Goal: Task Accomplishment & Management: Complete application form

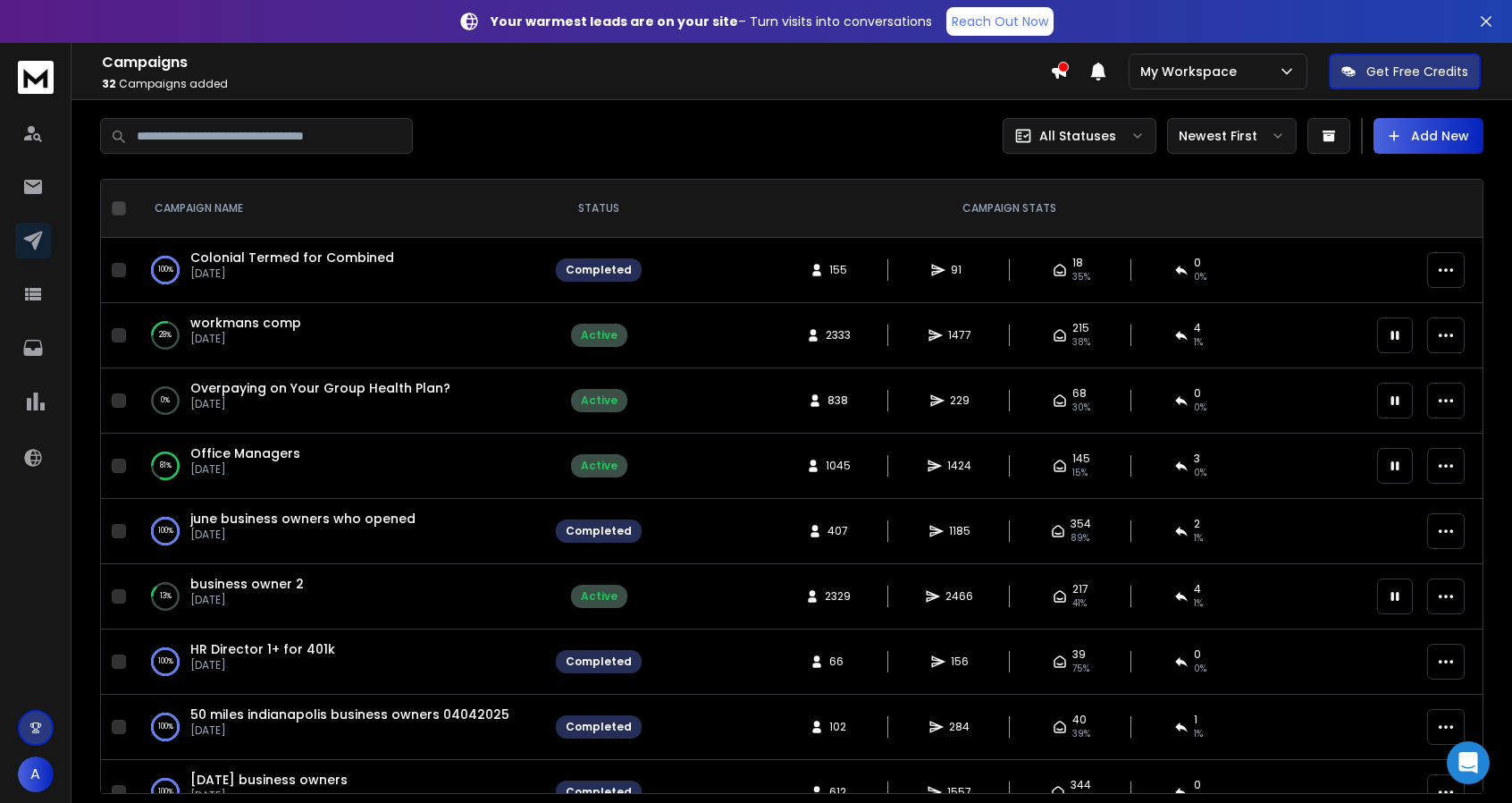
click at [382, 384] on span "Overpaying on Your Group Health Plan?" at bounding box center [320, 387] width 260 height 18
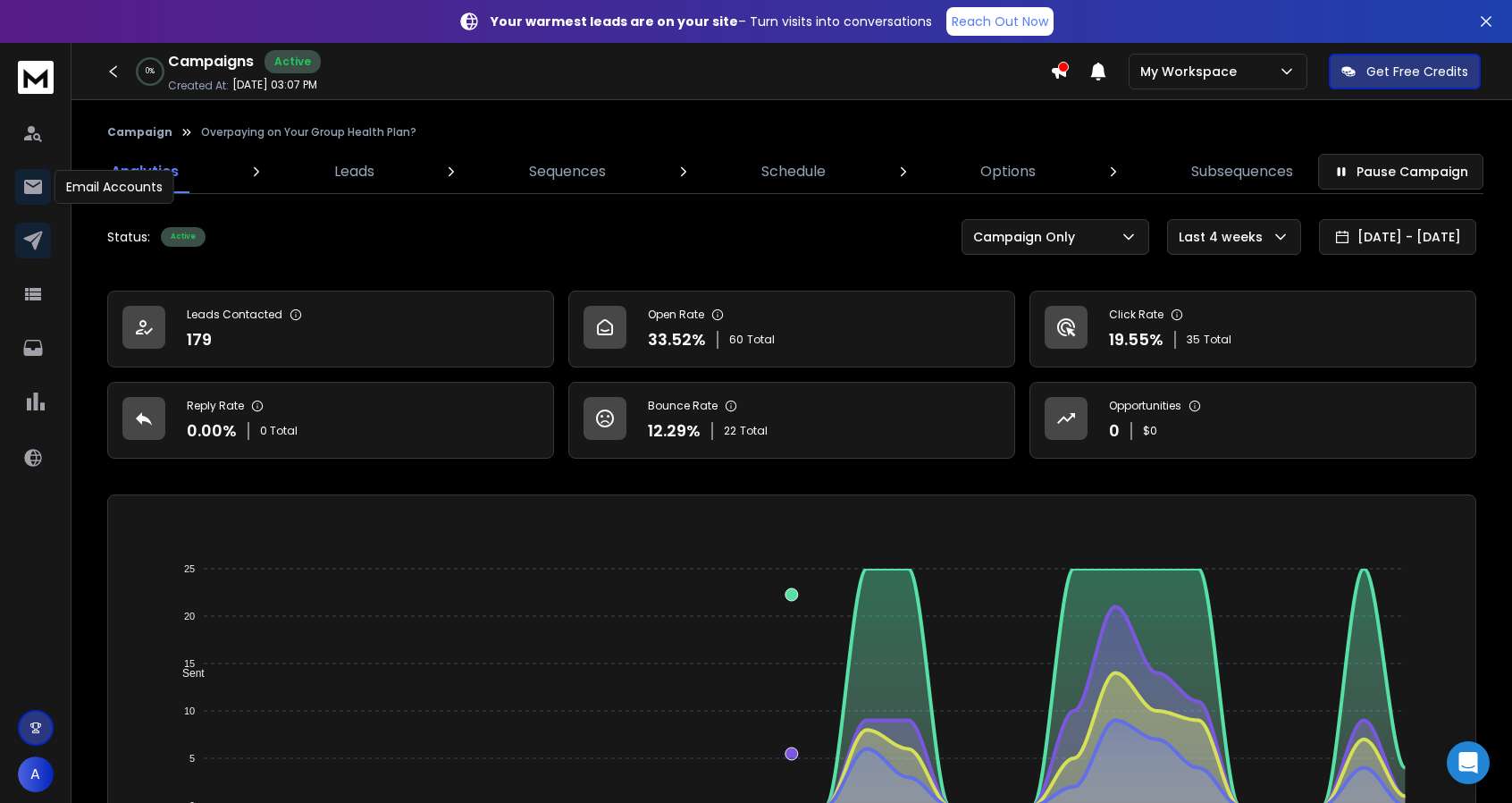
click at [33, 182] on icon at bounding box center [33, 187] width 18 height 14
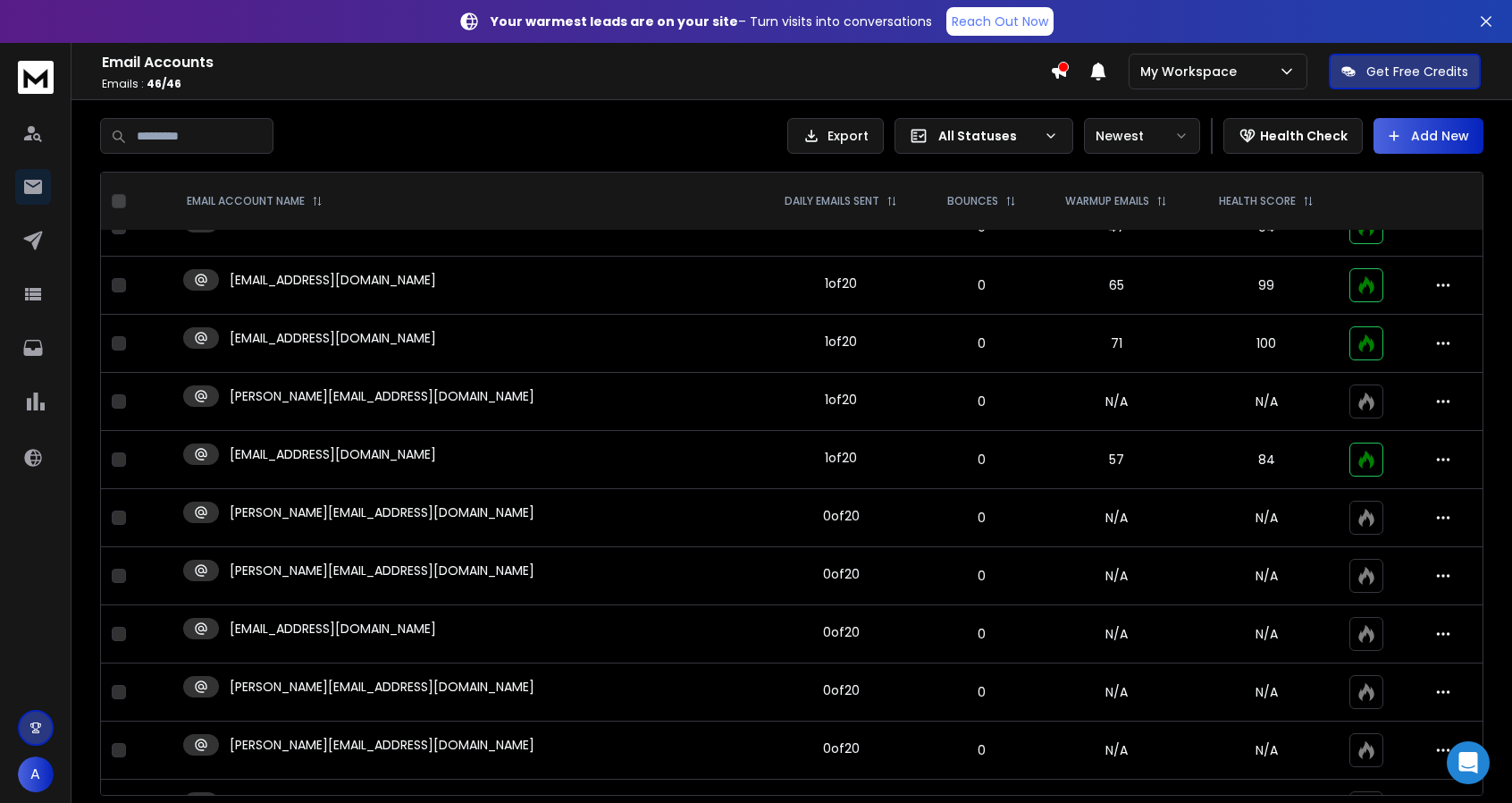
scroll to position [1308, 0]
click at [23, 239] on icon at bounding box center [33, 240] width 19 height 19
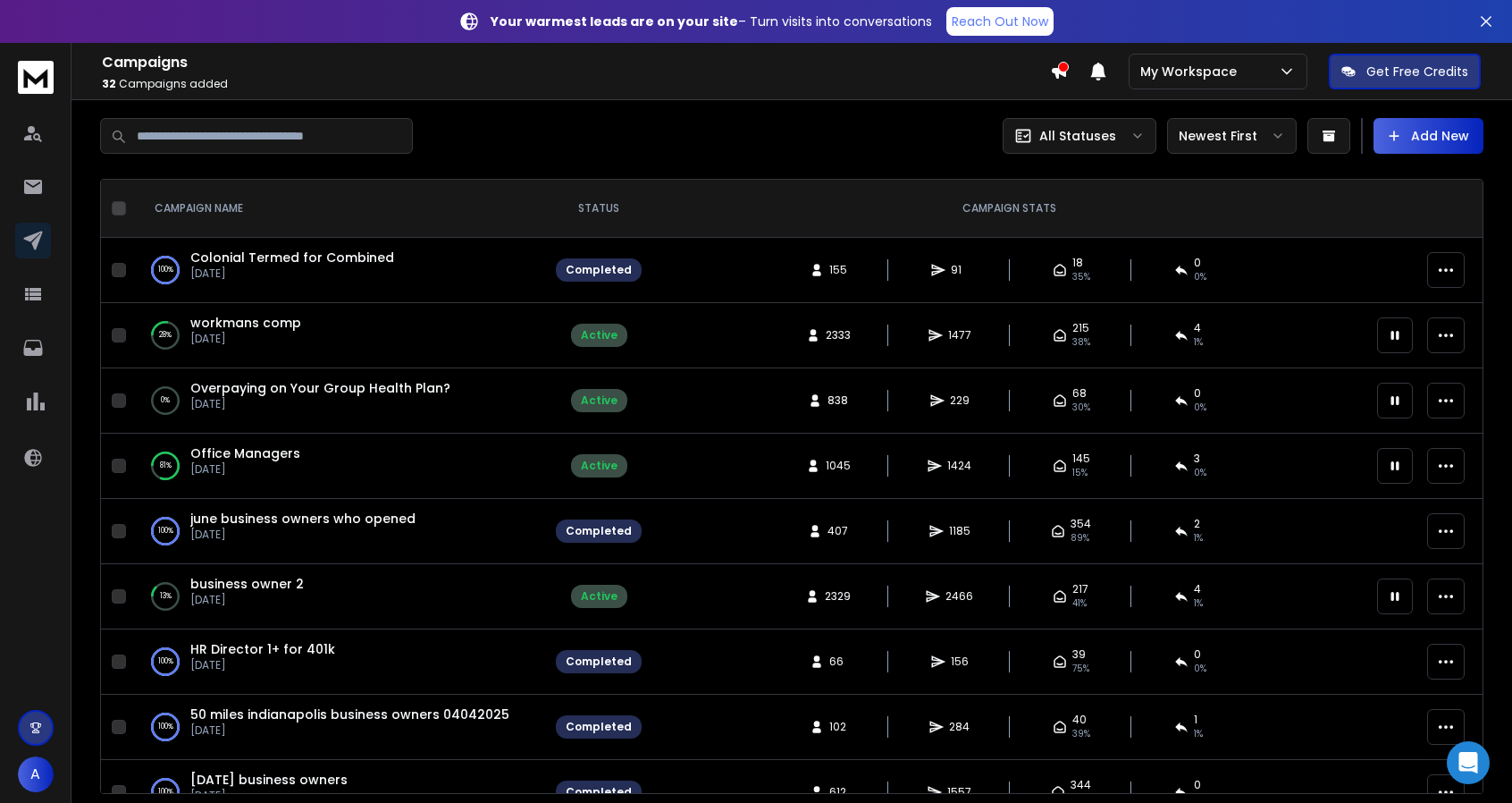
click at [1440, 268] on icon "button" at bounding box center [1445, 270] width 18 height 18
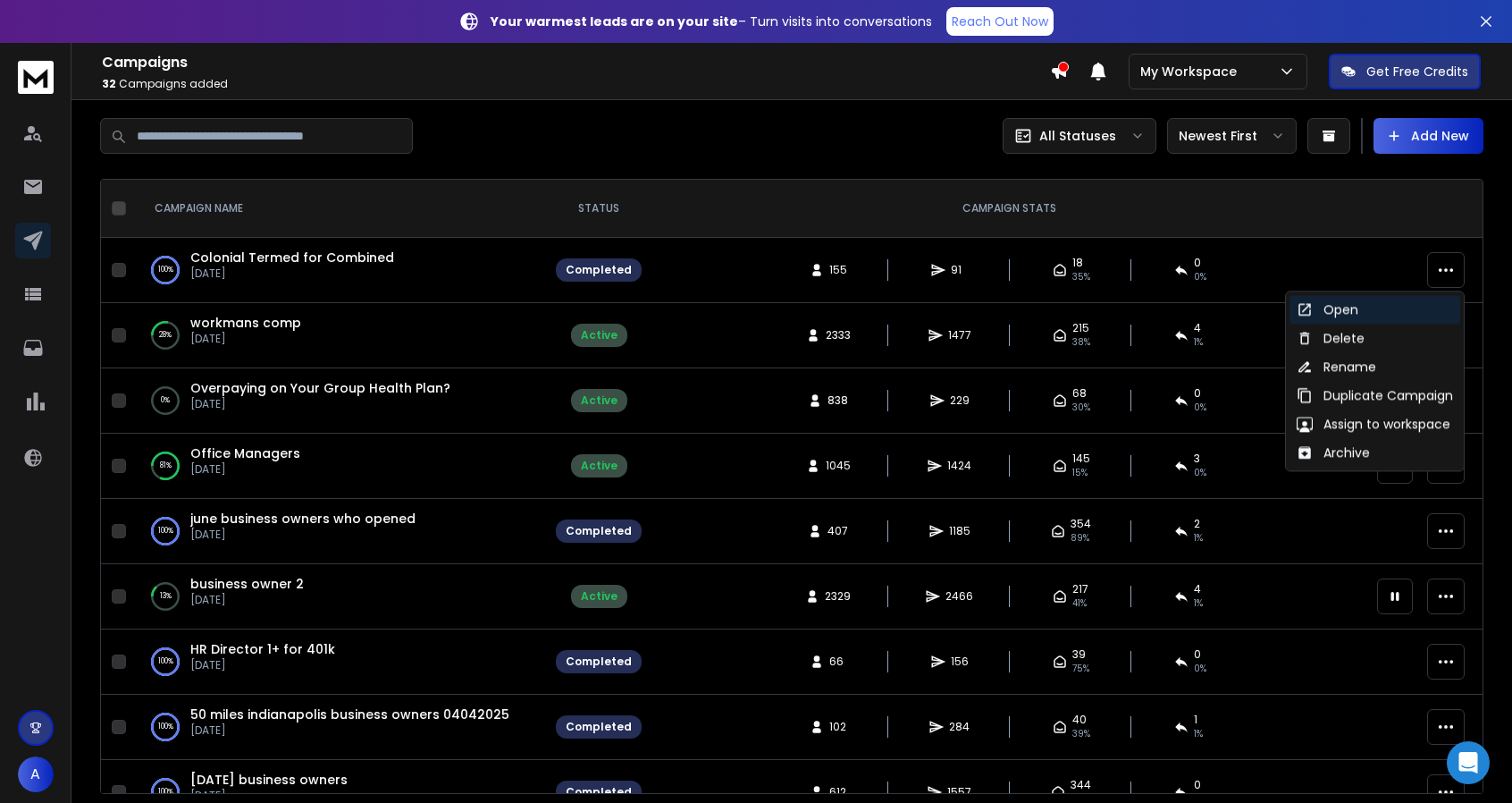
click at [1370, 264] on td at bounding box center [1424, 270] width 117 height 65
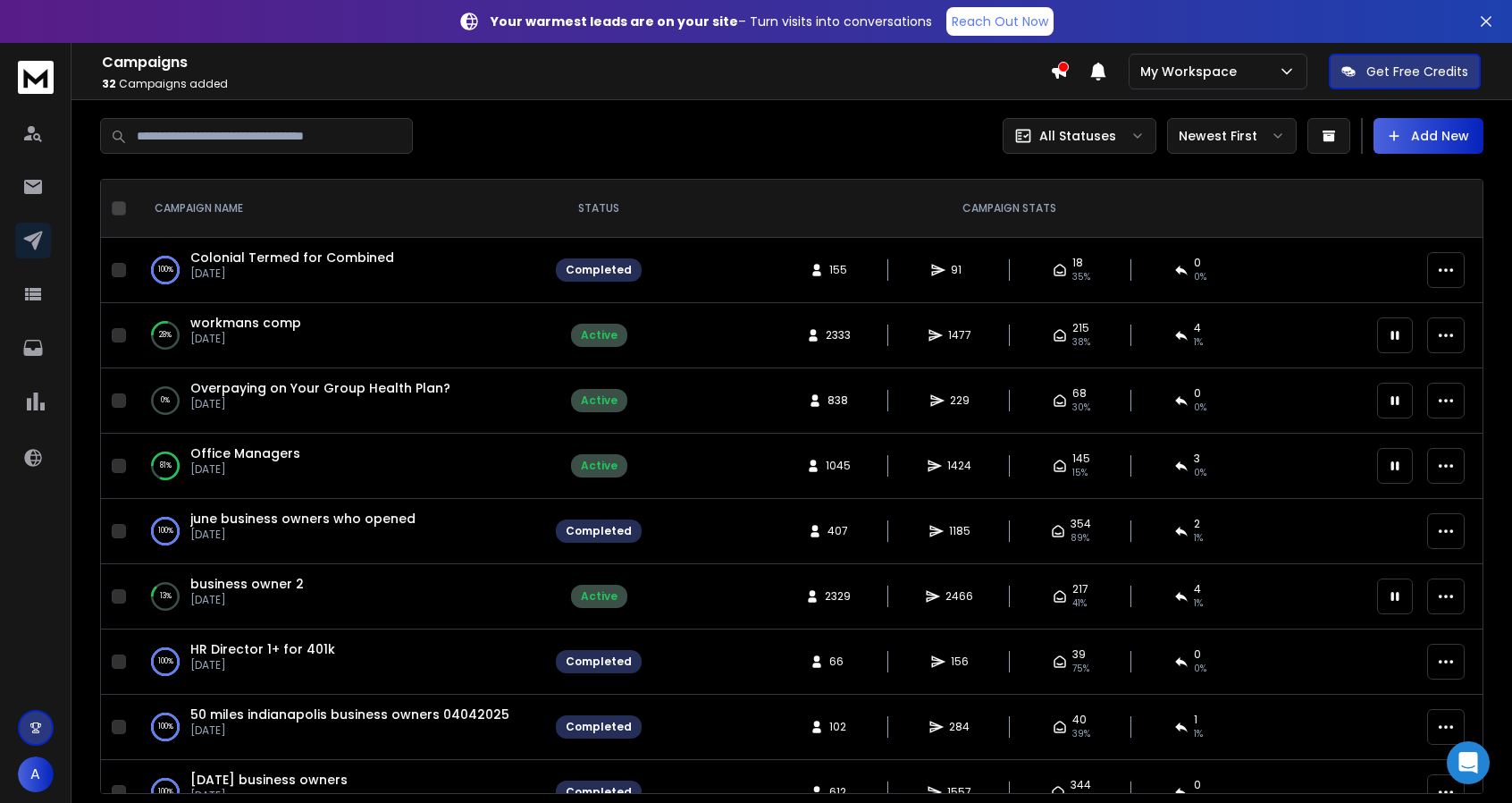
click at [1436, 329] on icon "button" at bounding box center [1445, 335] width 18 height 18
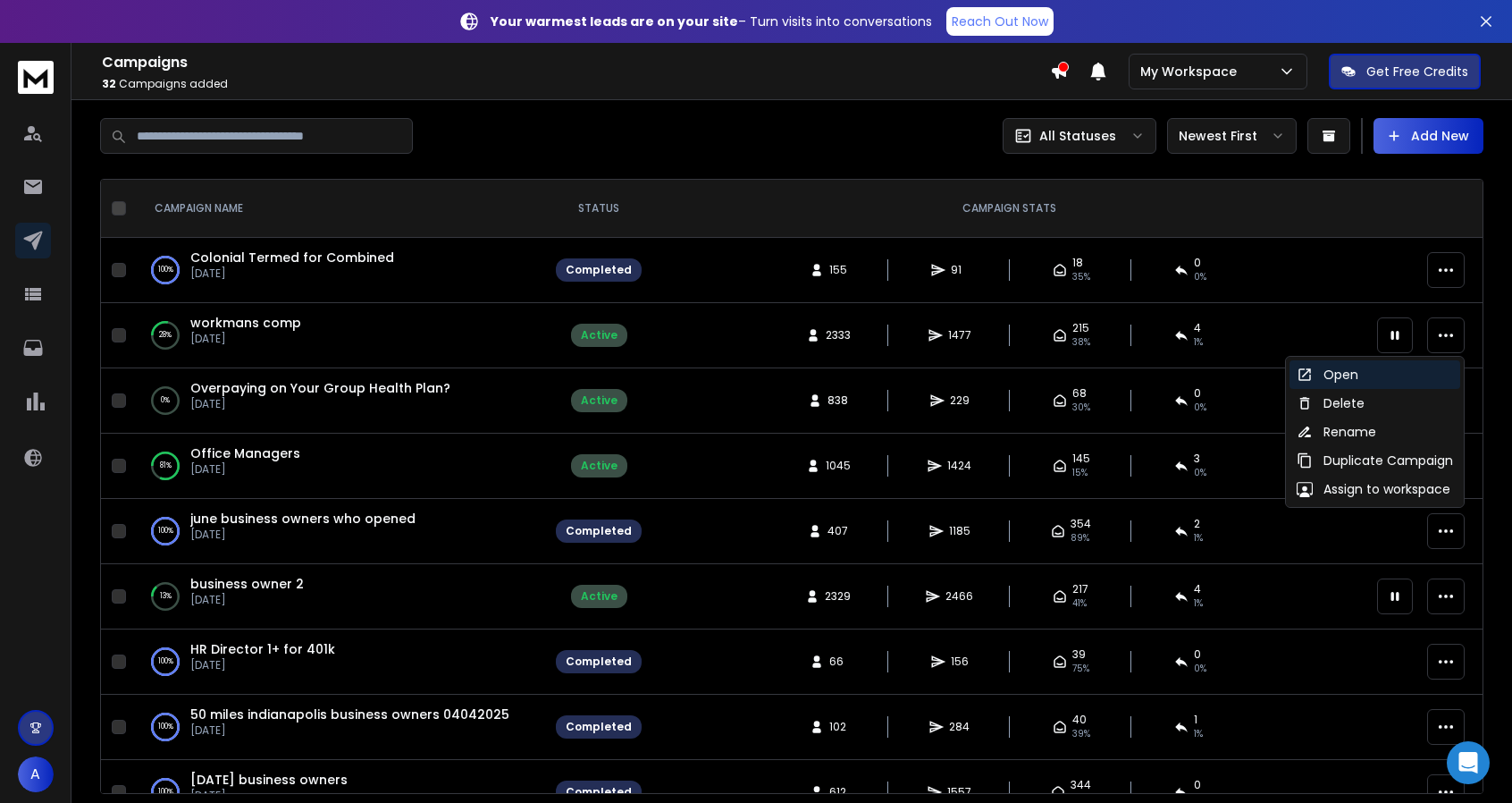
click at [1384, 339] on button at bounding box center [1395, 335] width 35 height 35
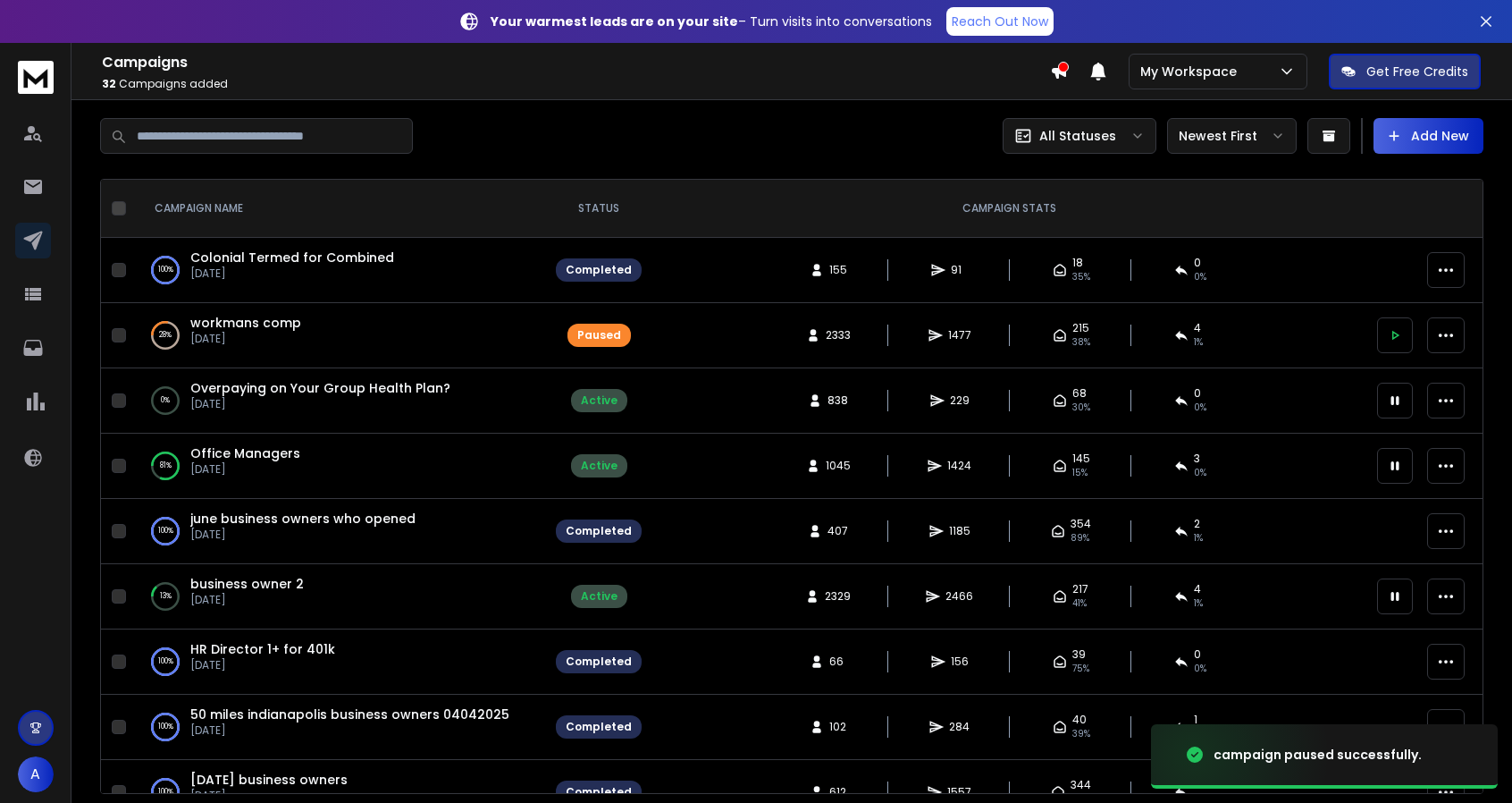
click at [1391, 398] on icon at bounding box center [1395, 401] width 8 height 9
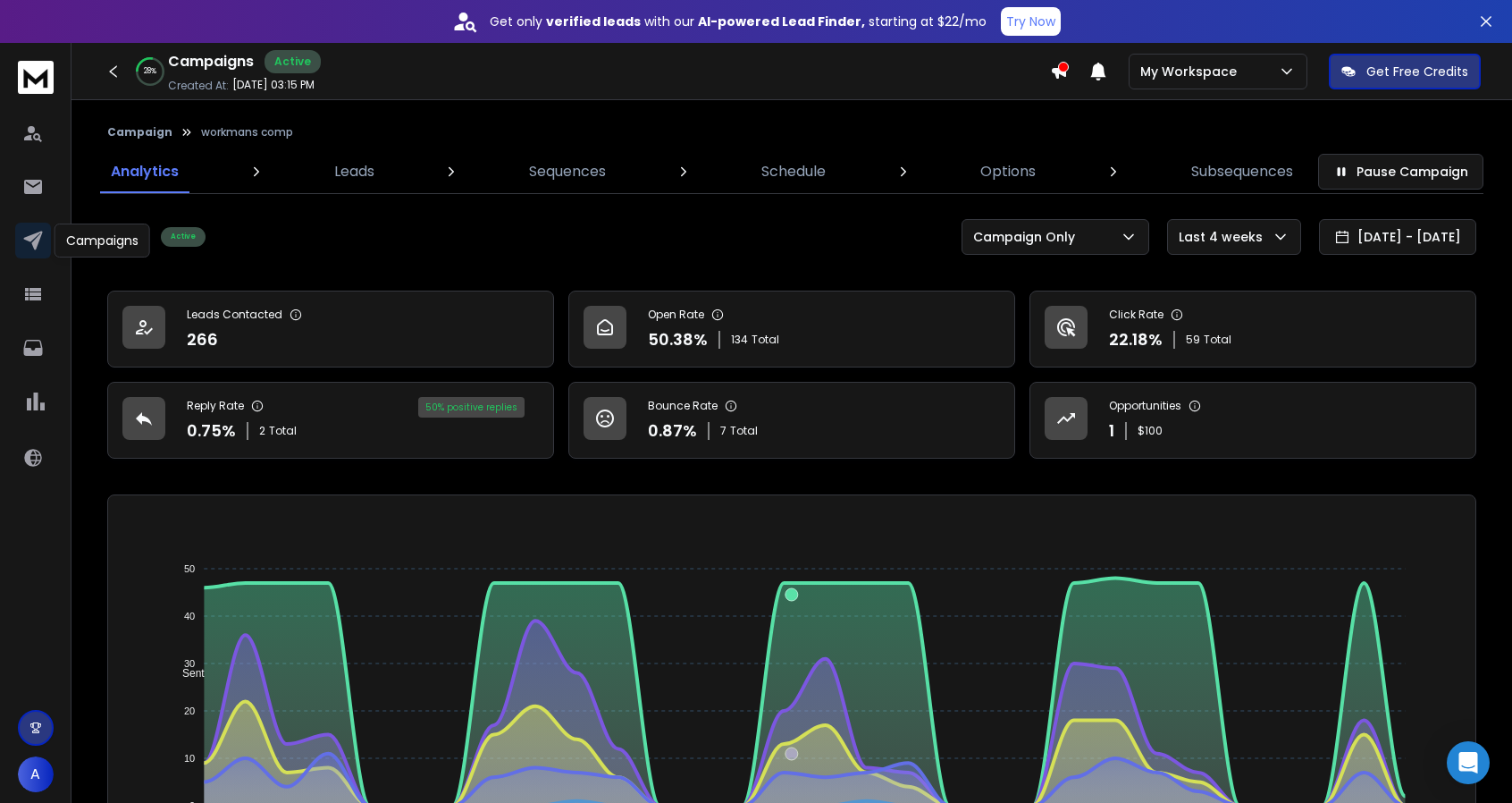
click at [30, 228] on link at bounding box center [33, 241] width 35 height 35
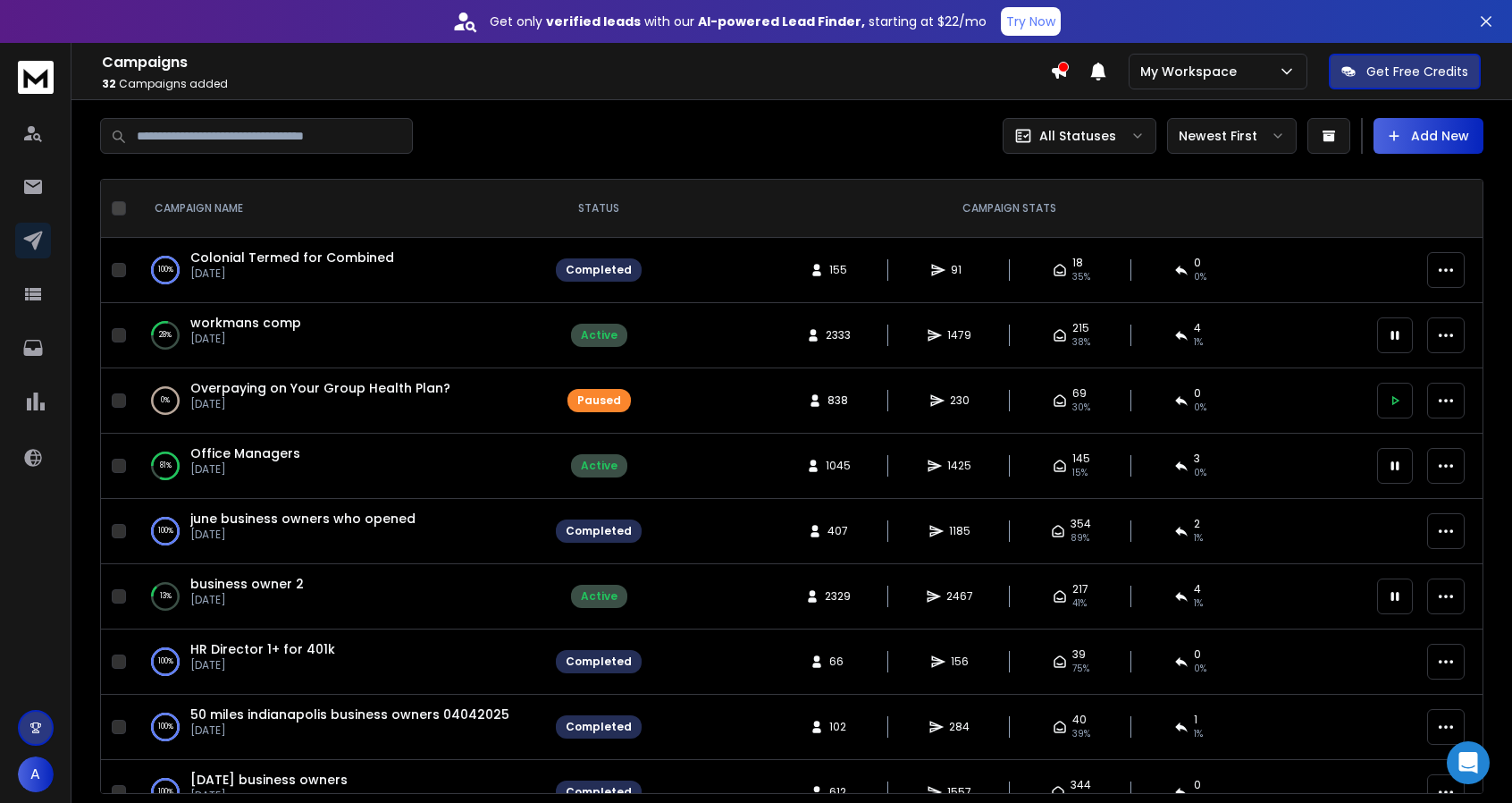
click at [1410, 145] on button "Add New" at bounding box center [1428, 136] width 110 height 35
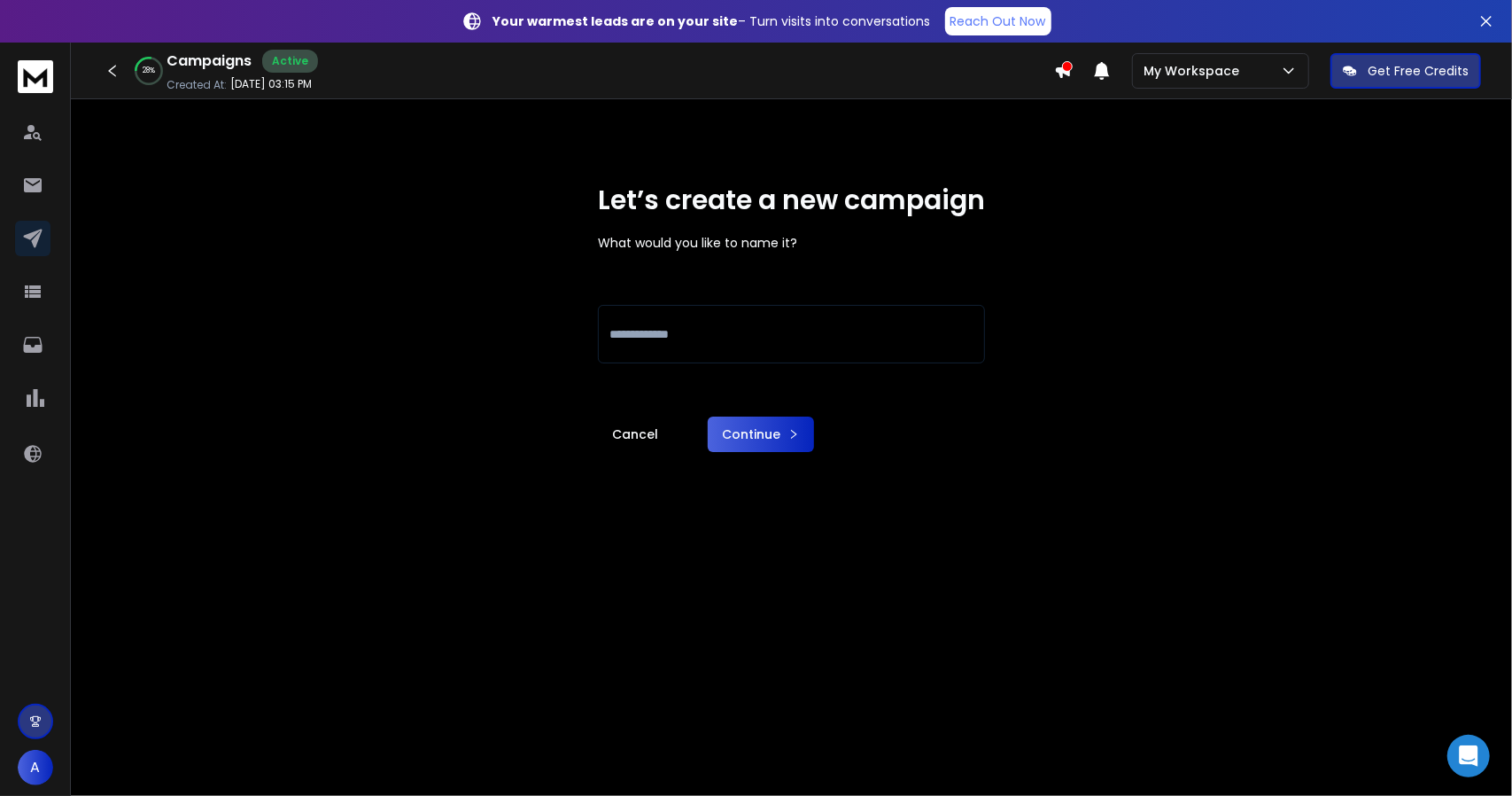
click at [750, 269] on form "Cancel Continue" at bounding box center [791, 360] width 387 height 182
click at [713, 374] on form "Cancel Continue" at bounding box center [791, 360] width 387 height 182
click at [734, 331] on input at bounding box center [791, 334] width 387 height 58
type input "**********"
click at [755, 440] on button "Continue" at bounding box center [761, 434] width 106 height 35
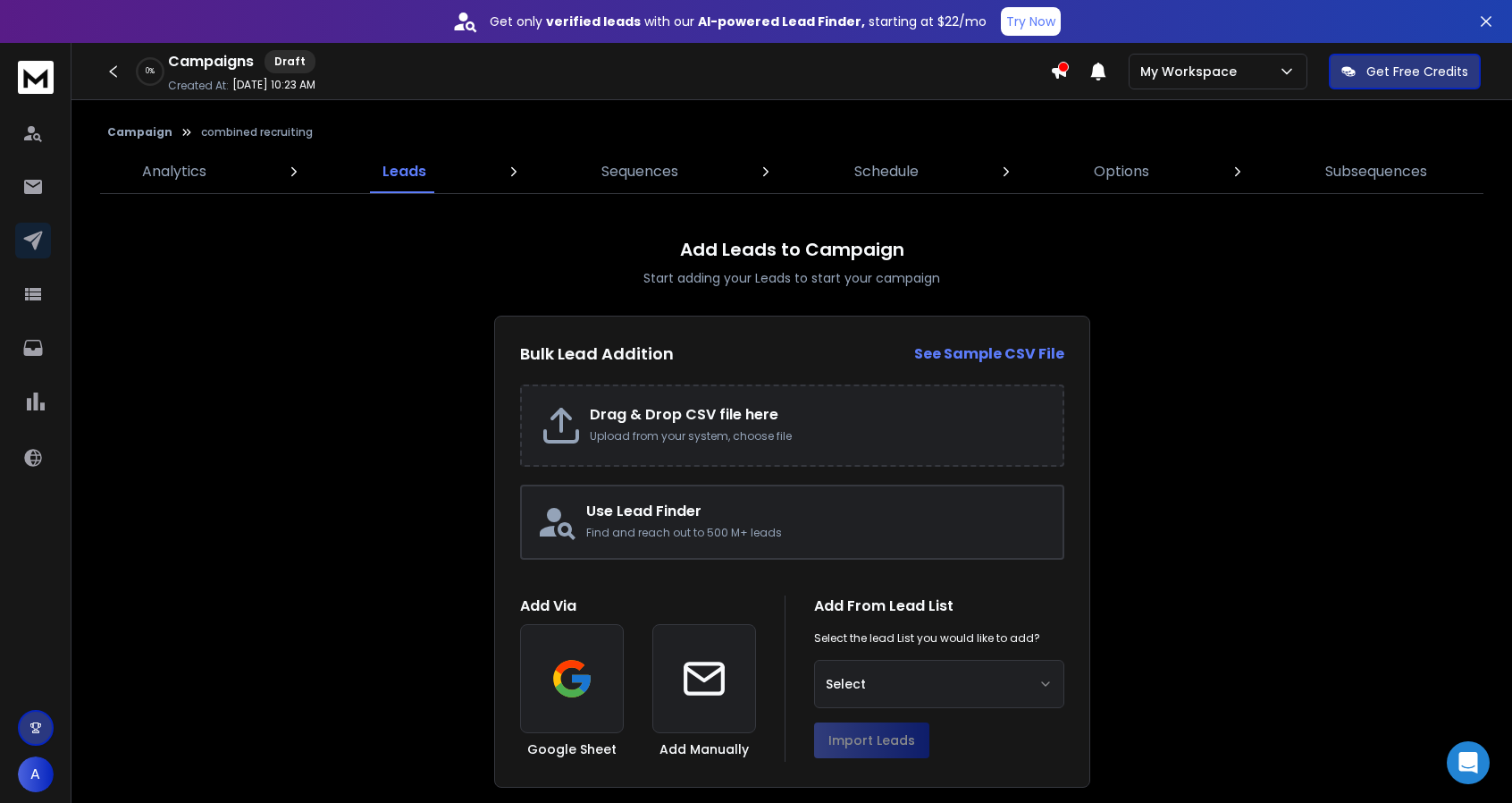
click at [684, 426] on div "Drag & Drop CSV file here Upload from your system, choose file" at bounding box center [818, 425] width 455 height 43
